Goal: Task Accomplishment & Management: Use online tool/utility

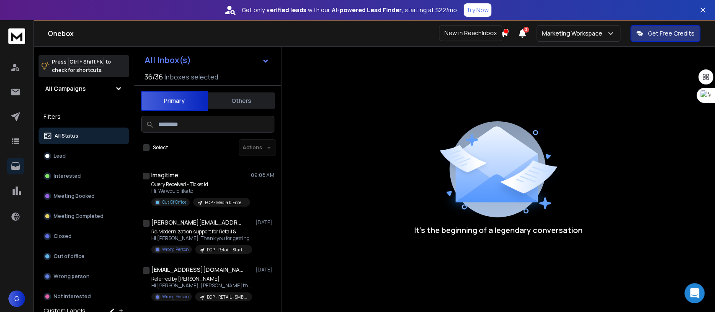
click at [507, 33] on icon at bounding box center [503, 33] width 7 height 7
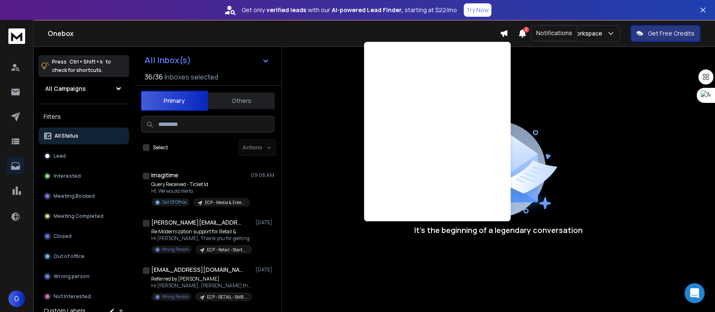
click at [523, 32] on icon at bounding box center [522, 33] width 8 height 8
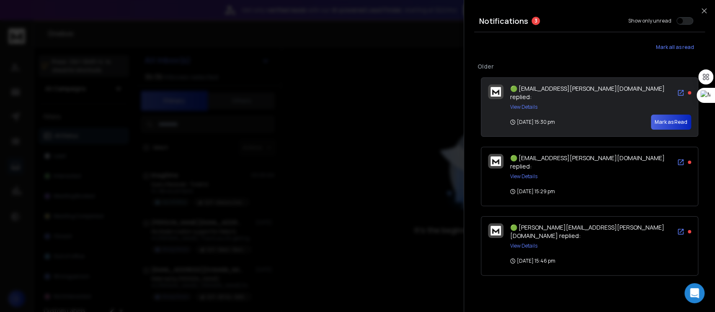
click at [560, 95] on div "🟢 [EMAIL_ADDRESS][PERSON_NAME][DOMAIN_NAME] replied: View Details [DATE] 15:30 …" at bounding box center [600, 107] width 181 height 45
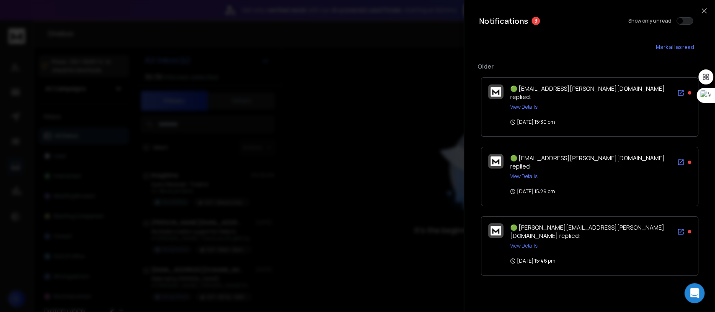
click at [656, 17] on div "Show only unread" at bounding box center [664, 21] width 72 height 8
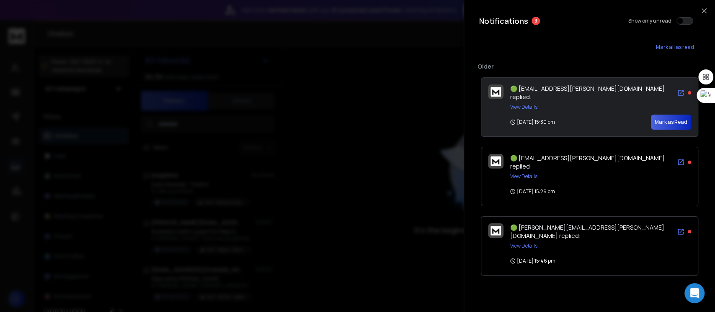
click at [536, 85] on span "🟢 [EMAIL_ADDRESS][PERSON_NAME][DOMAIN_NAME] replied:" at bounding box center [587, 93] width 154 height 16
click at [518, 104] on div "View Details" at bounding box center [523, 107] width 27 height 7
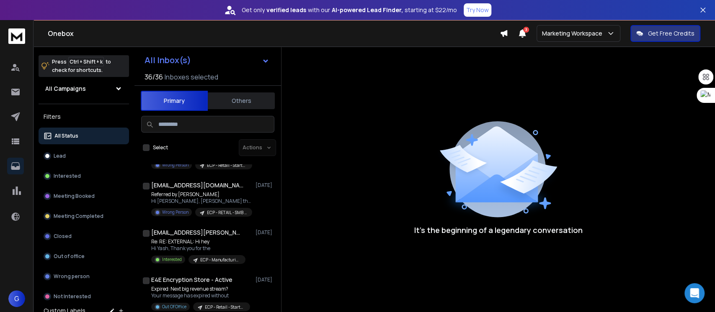
scroll to position [84, 0]
